Goal: Navigation & Orientation: Find specific page/section

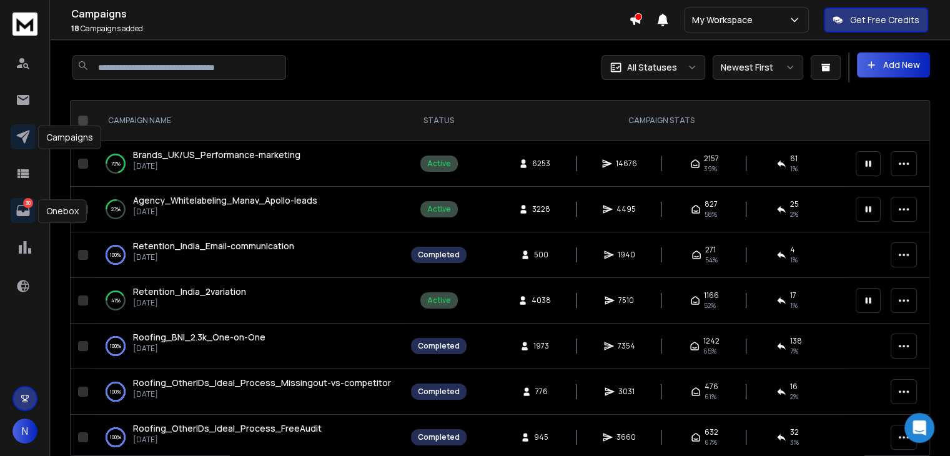
scroll to position [40, 0]
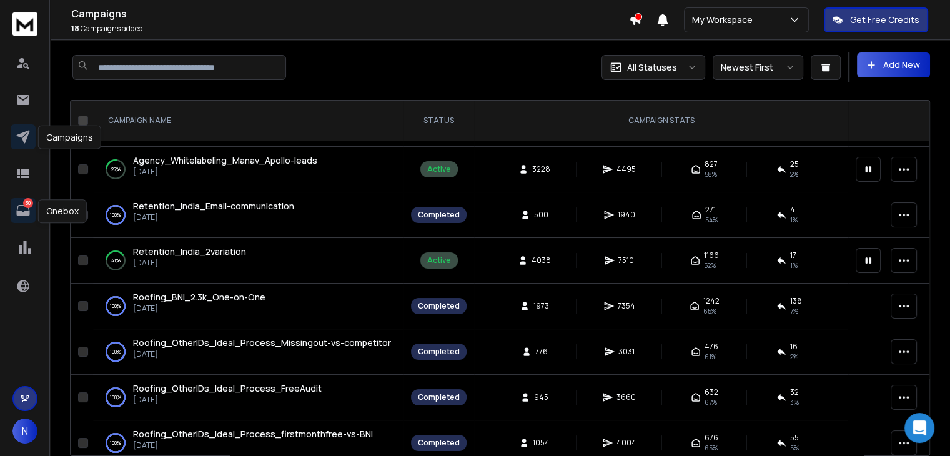
click at [34, 204] on link "30" at bounding box center [23, 210] width 25 height 25
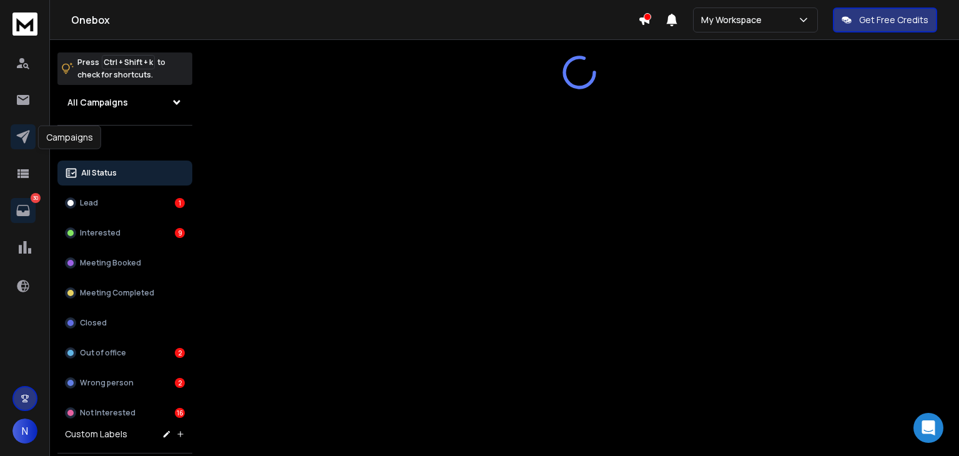
click at [30, 139] on icon at bounding box center [23, 136] width 15 height 15
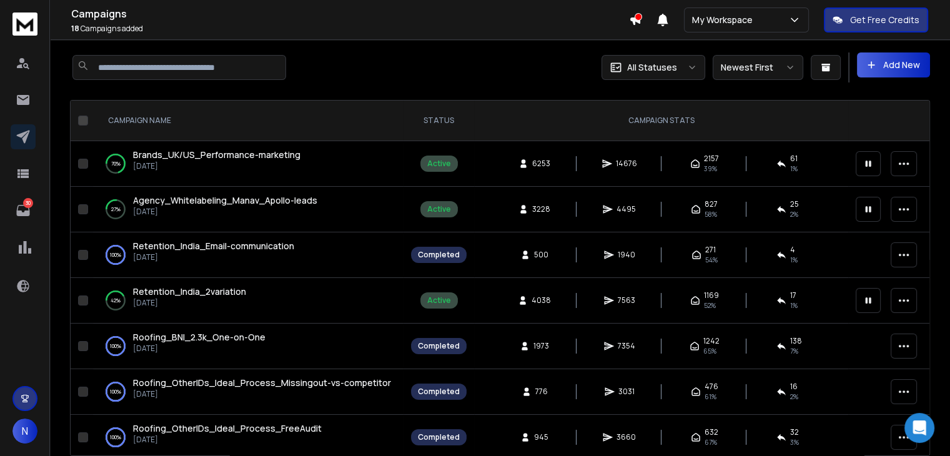
click at [494, 70] on div at bounding box center [285, 67] width 430 height 30
